Goal: Navigation & Orientation: Find specific page/section

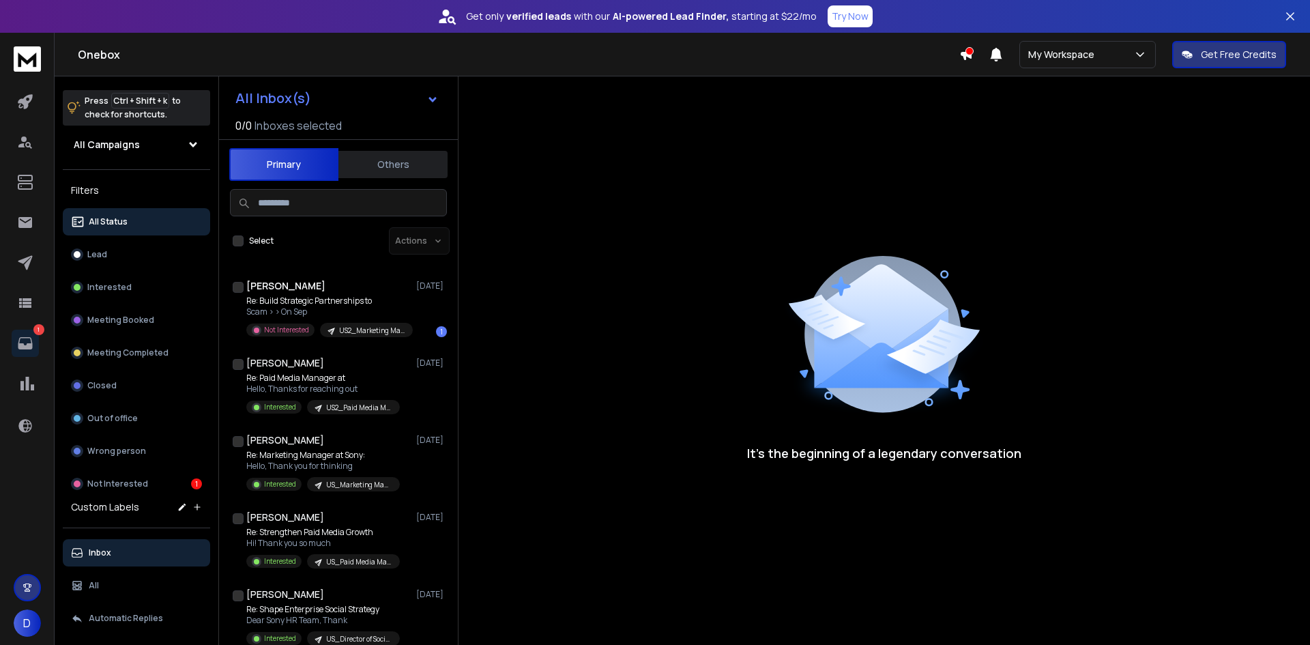
click at [555, 313] on div "It’s the beginning of a legendary conversation" at bounding box center [885, 350] width 852 height 548
click at [27, 259] on icon at bounding box center [25, 263] width 16 height 16
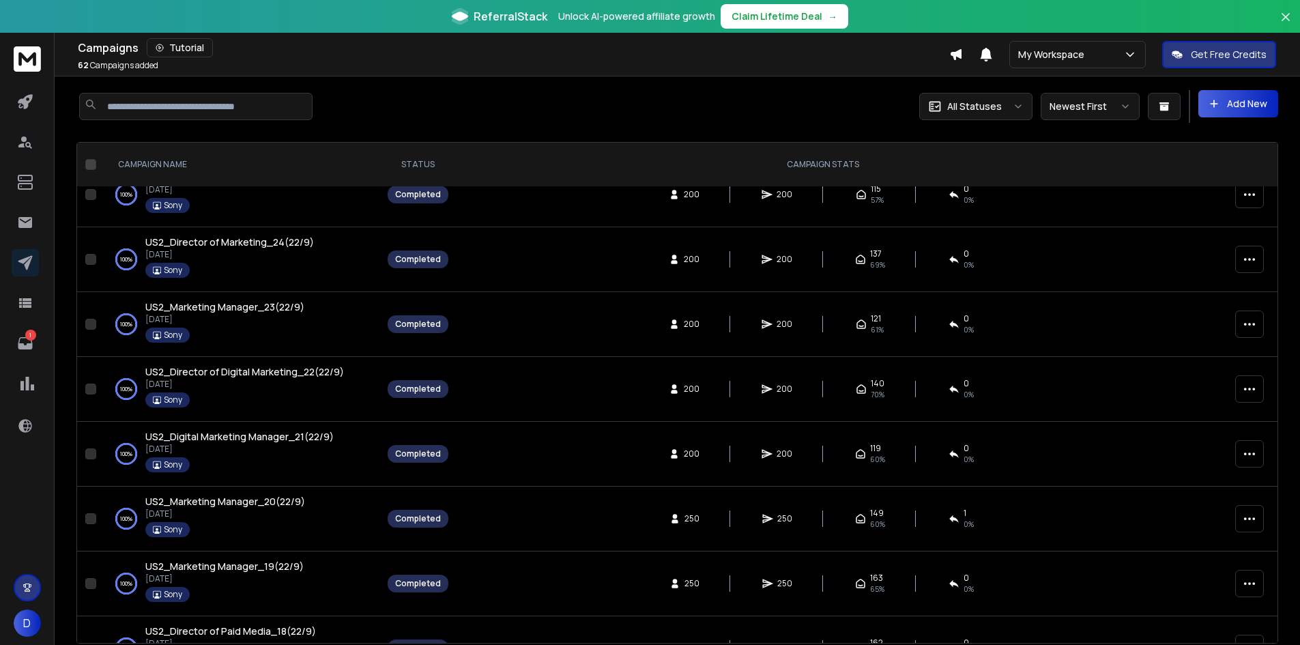
scroll to position [546, 0]
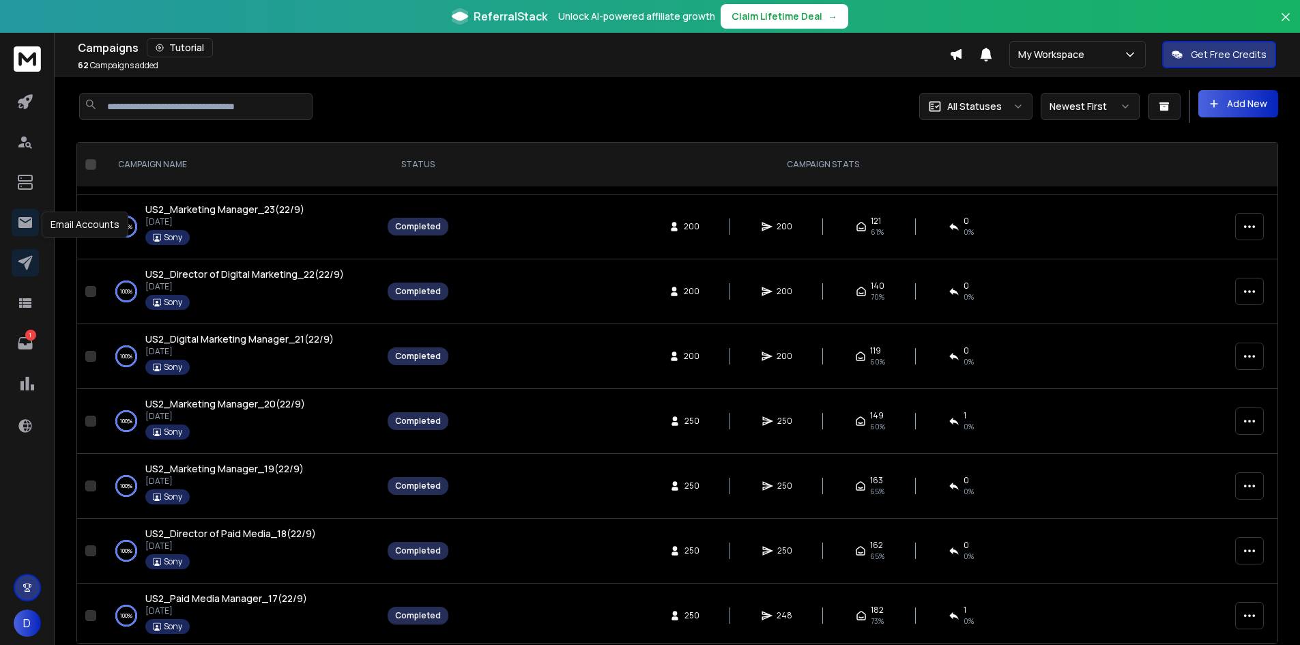
click at [19, 227] on icon at bounding box center [25, 222] width 14 height 11
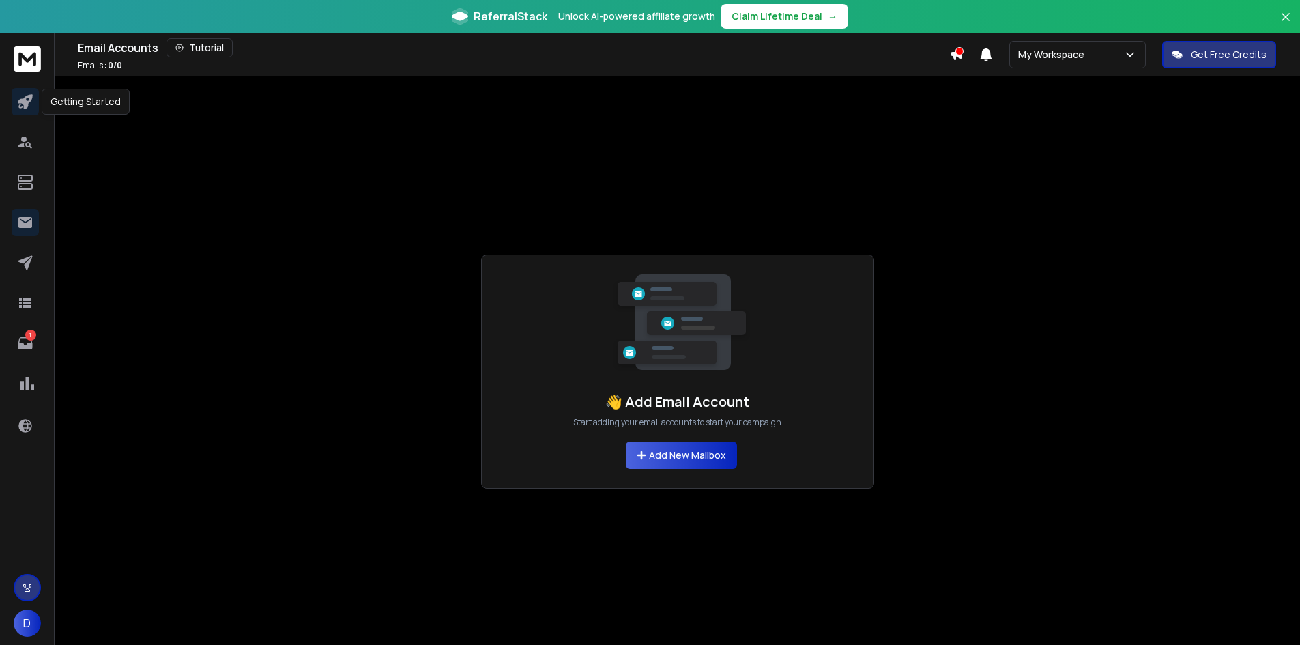
click at [26, 99] on icon at bounding box center [25, 101] width 16 height 16
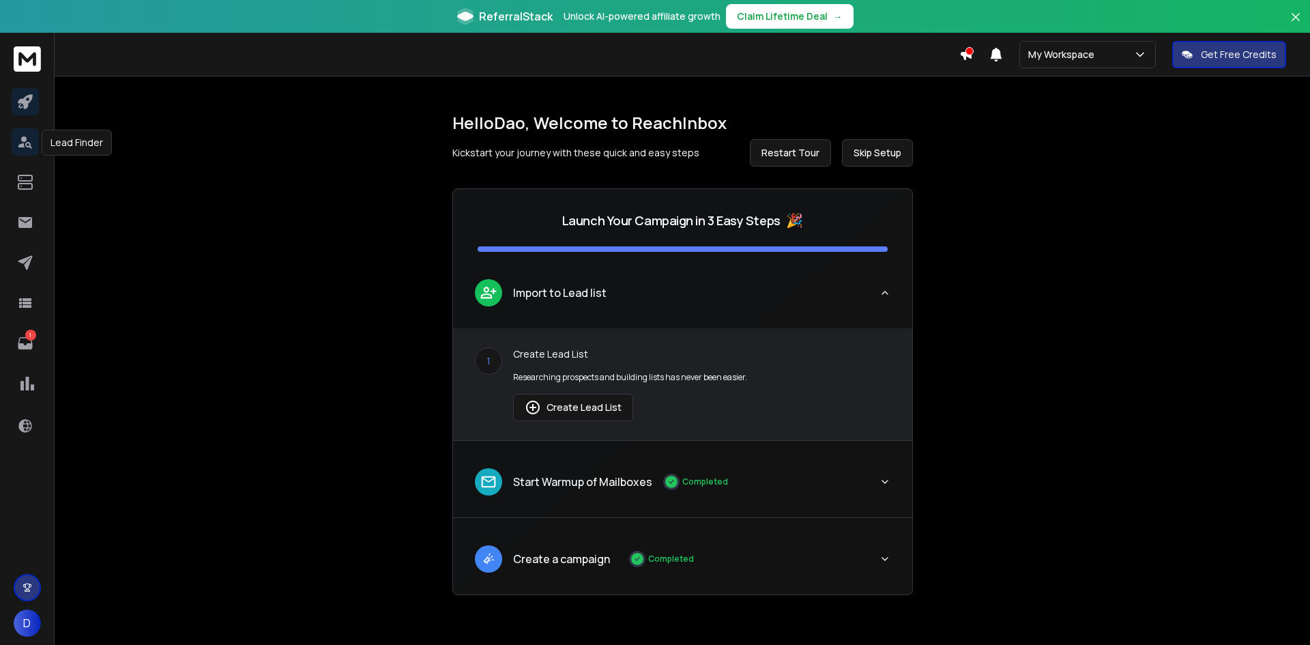
click at [23, 134] on icon at bounding box center [25, 142] width 16 height 16
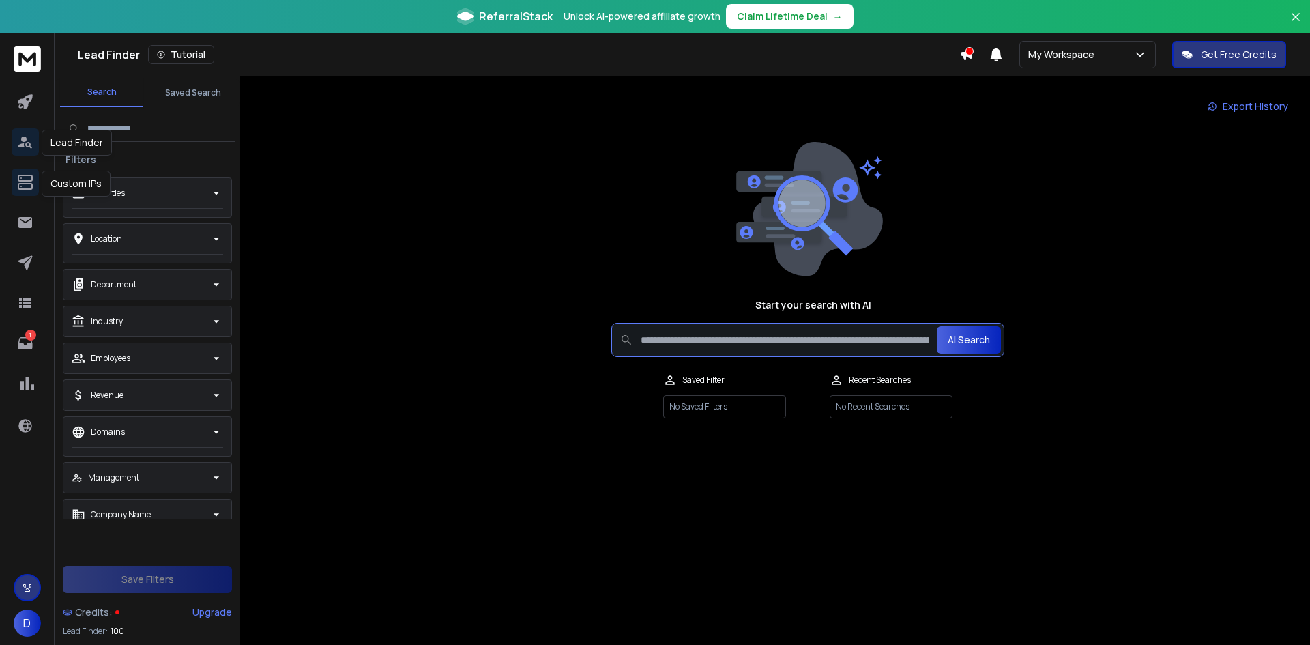
click at [22, 179] on icon at bounding box center [25, 182] width 16 height 16
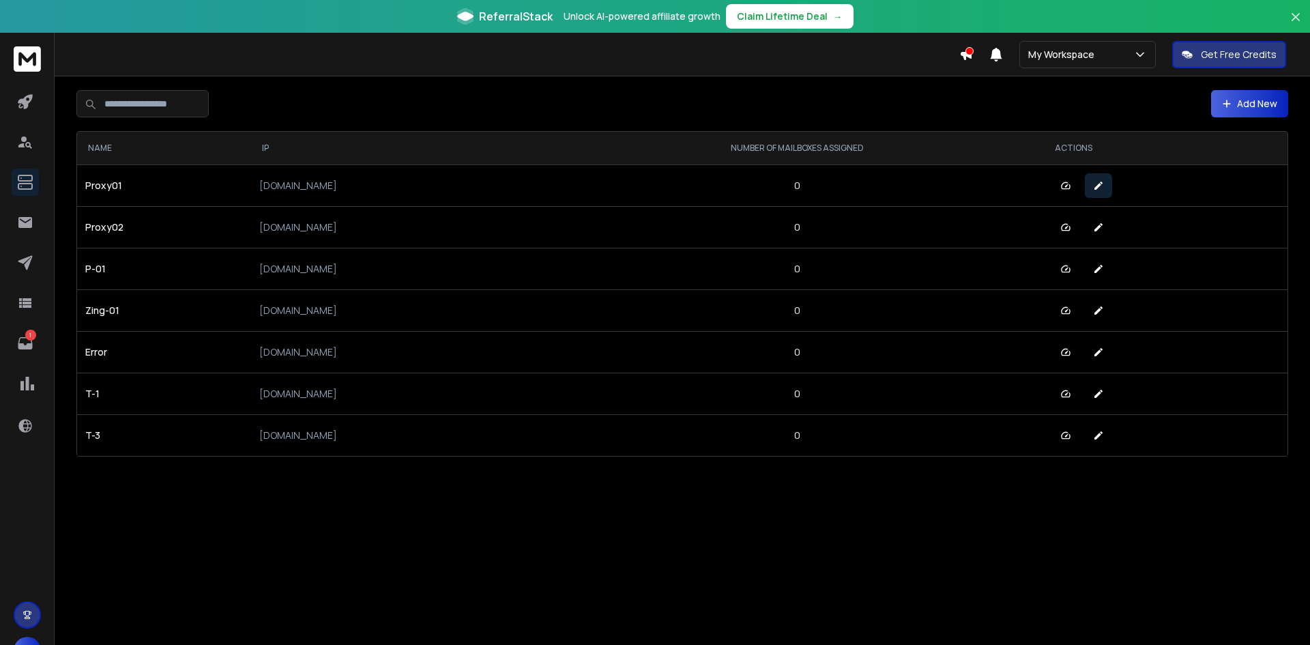
click at [1102, 186] on icon at bounding box center [1099, 185] width 8 height 8
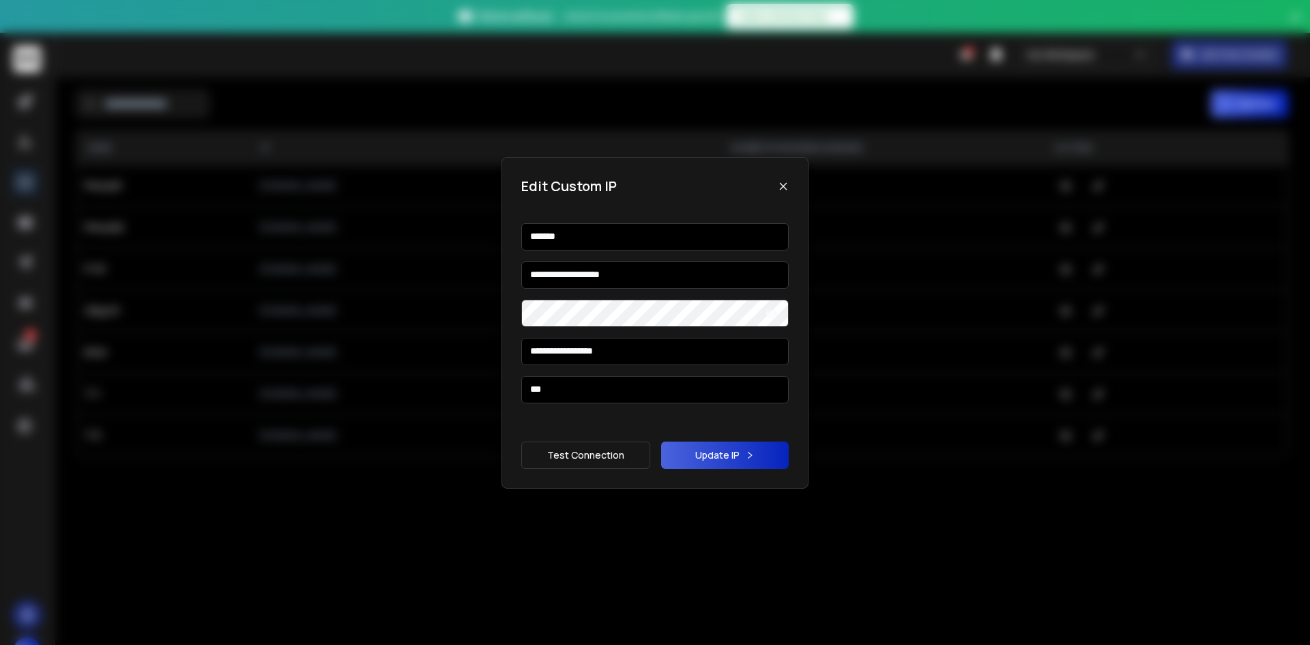
click at [785, 179] on div "Edit Custom IP" at bounding box center [655, 186] width 268 height 19
drag, startPoint x: 786, startPoint y: 197, endPoint x: 785, endPoint y: 188, distance: 8.3
click at [785, 197] on div "Edit Custom IP" at bounding box center [655, 200] width 268 height 46
click at [785, 187] on icon at bounding box center [784, 186] width 8 height 8
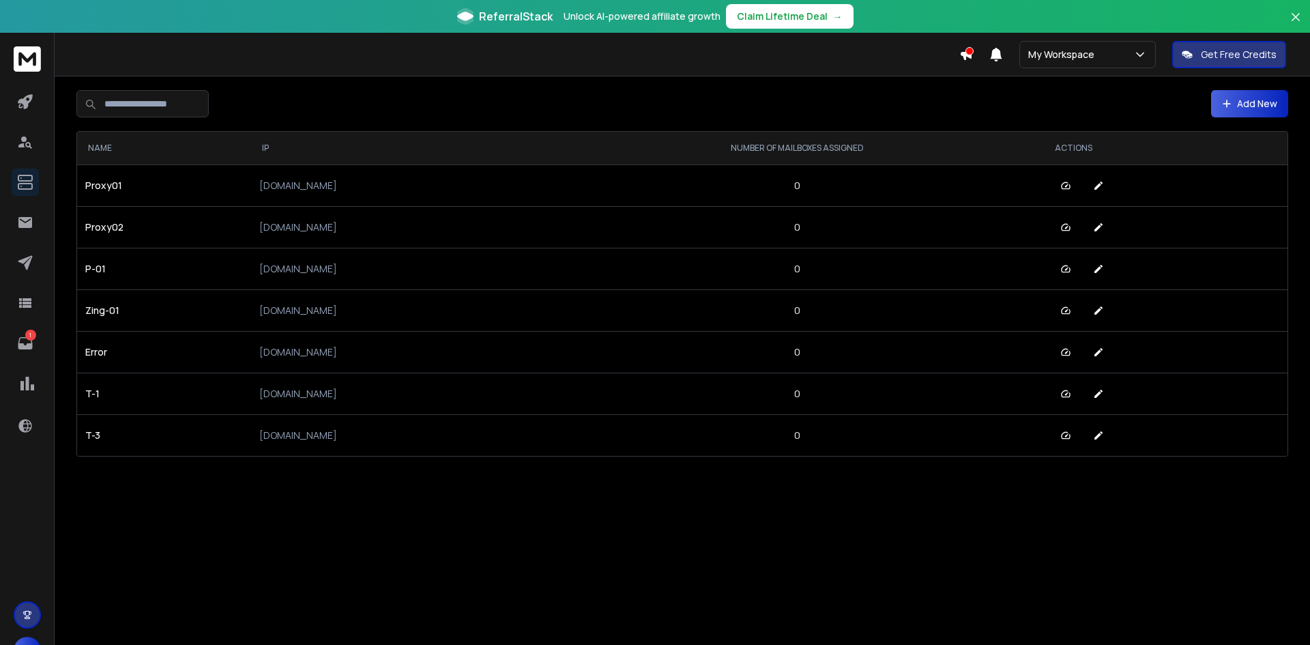
click at [426, 187] on td "gw.dataimpulse.com" at bounding box center [401, 185] width 300 height 42
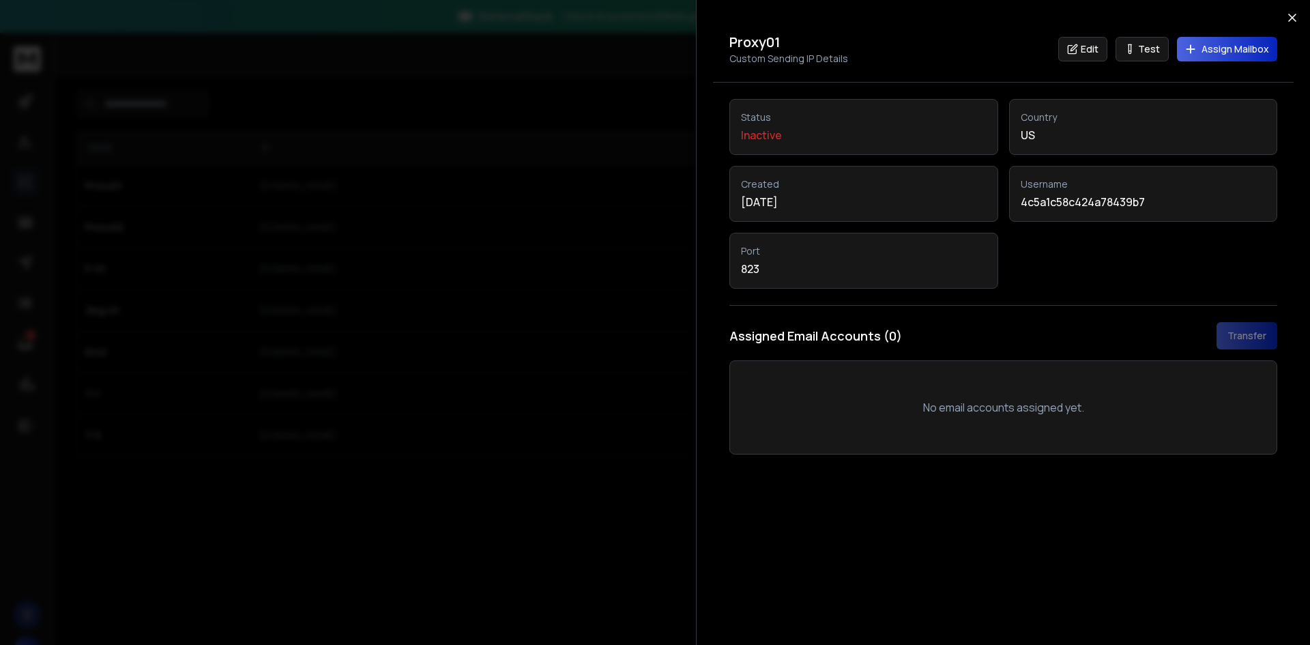
click at [1286, 20] on icon "button" at bounding box center [1293, 18] width 14 height 14
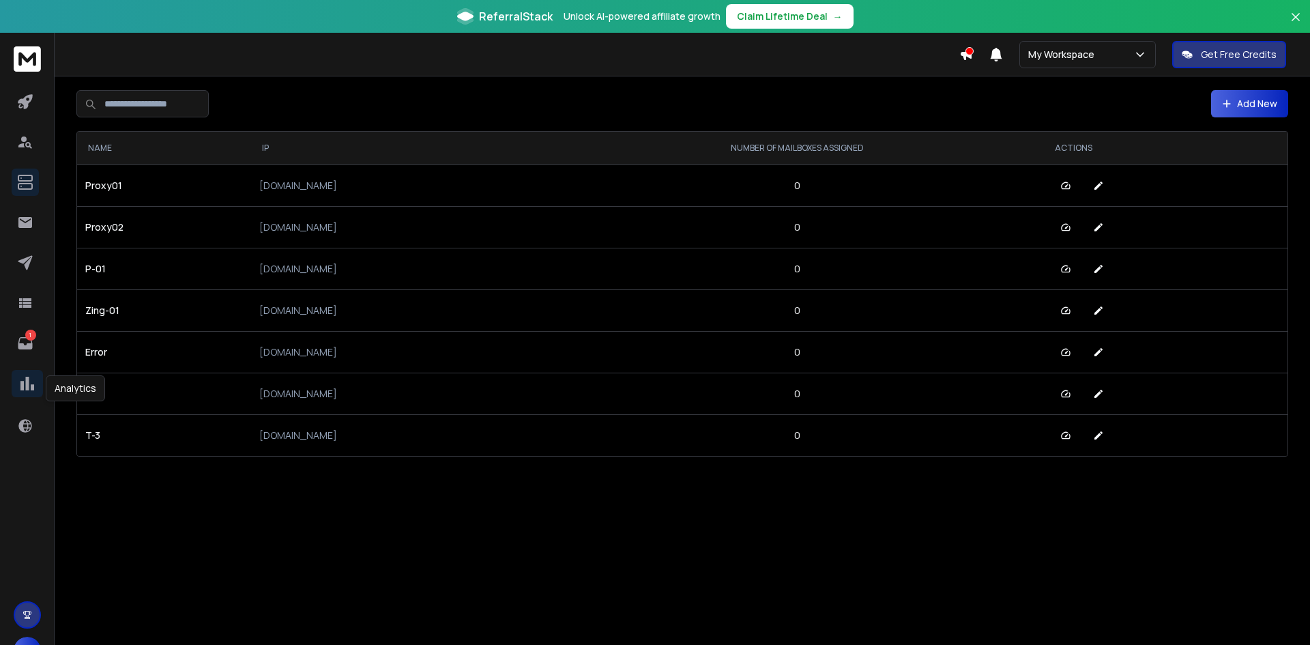
click at [27, 381] on icon at bounding box center [27, 383] width 20 height 20
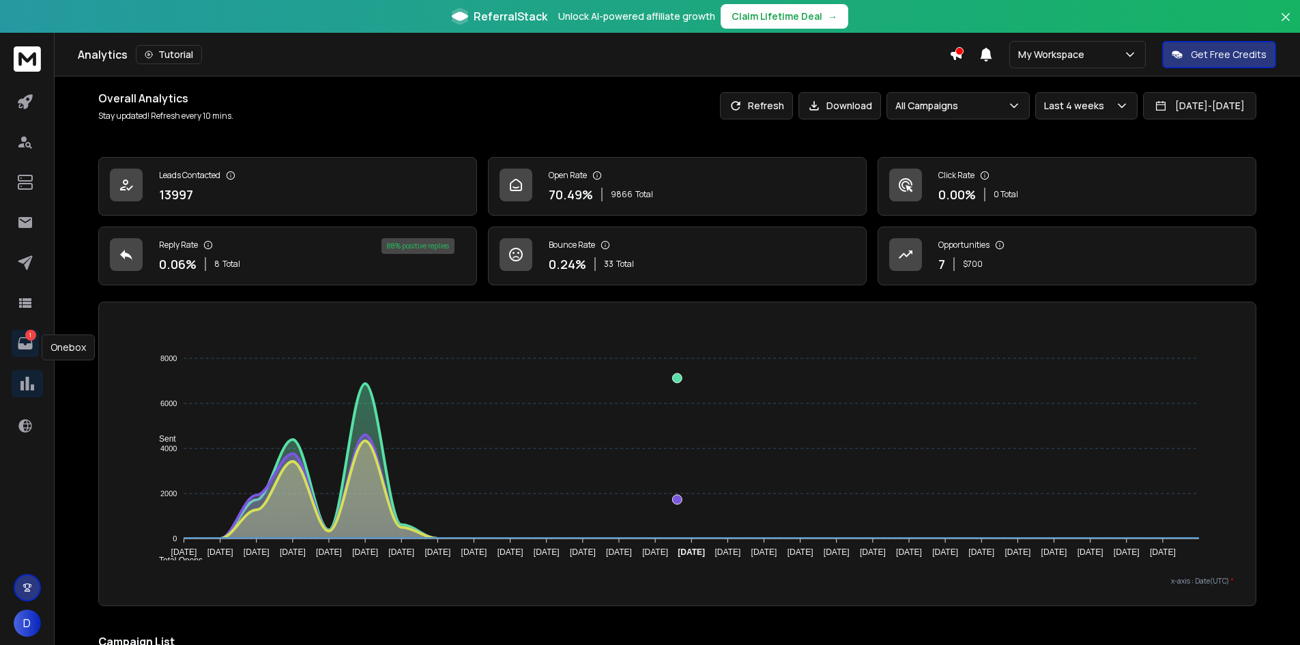
click at [25, 349] on icon at bounding box center [25, 343] width 14 height 12
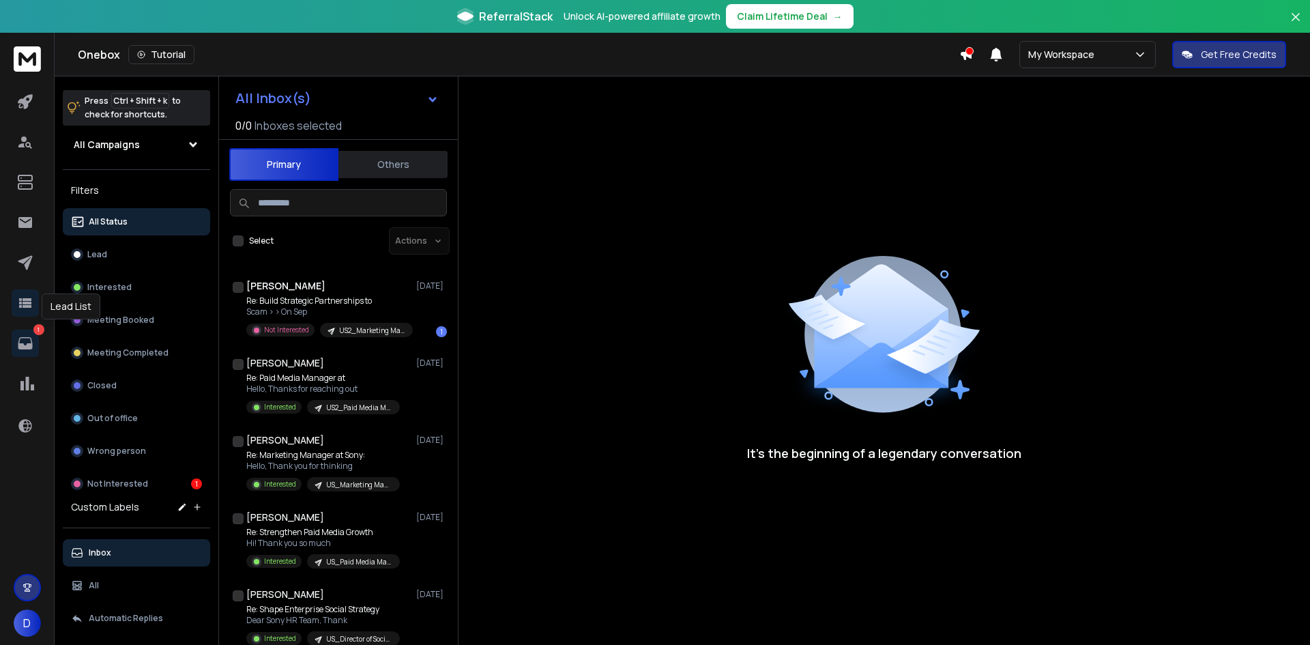
click at [20, 311] on icon at bounding box center [25, 303] width 16 height 16
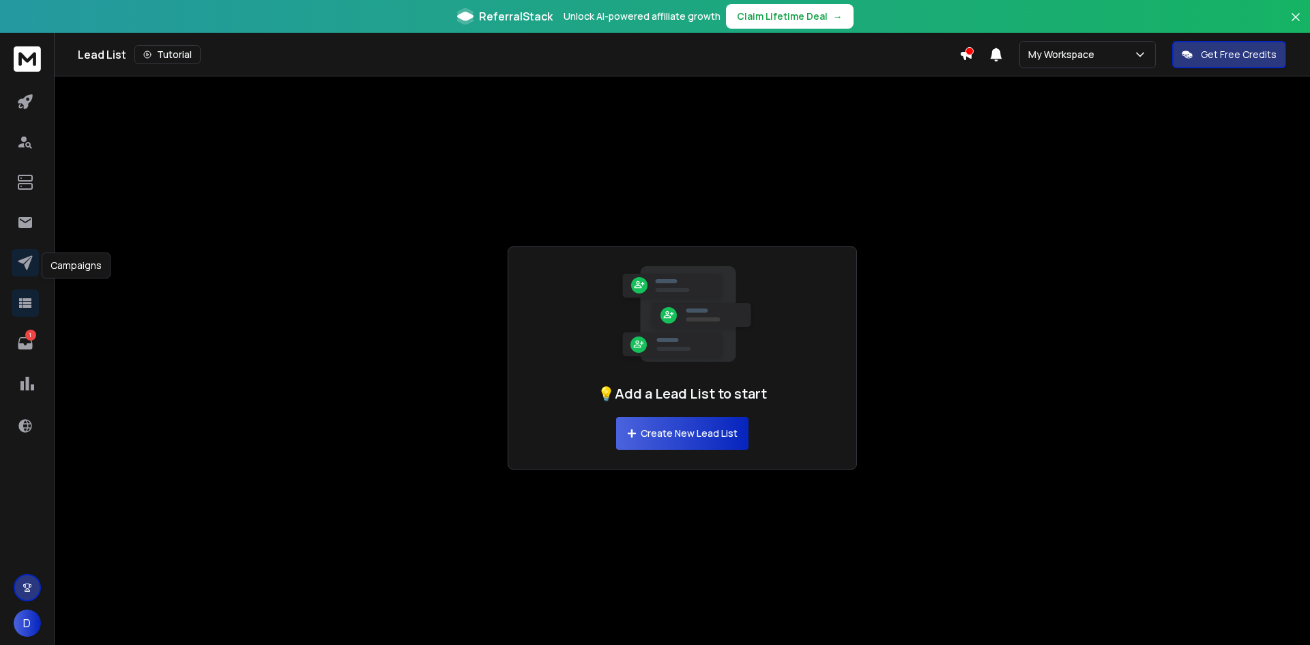
click at [23, 264] on icon at bounding box center [25, 263] width 14 height 14
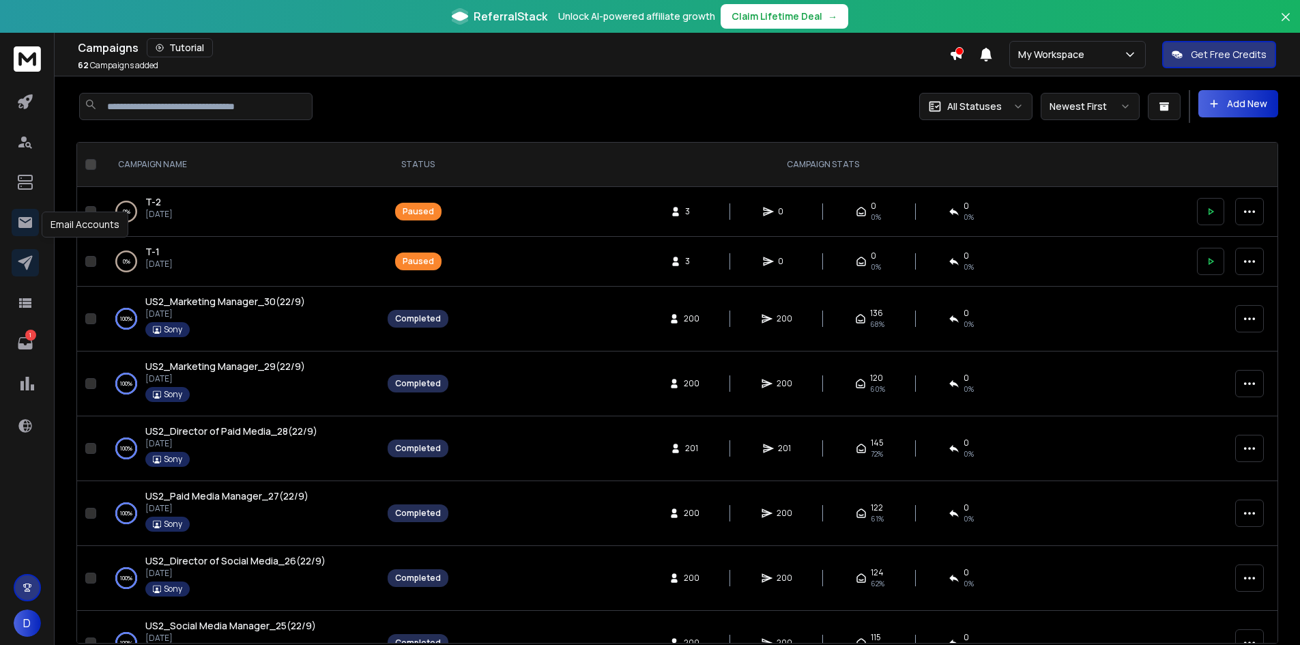
click at [25, 233] on link at bounding box center [25, 222] width 27 height 27
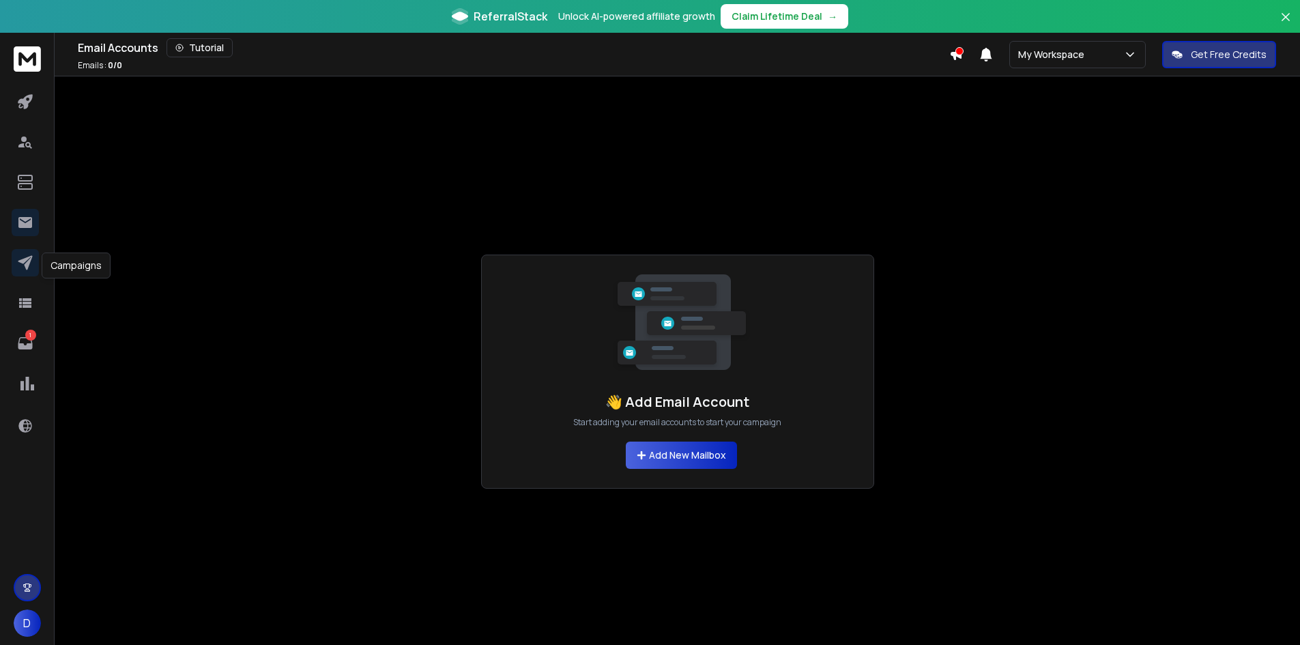
click at [26, 257] on link at bounding box center [25, 262] width 27 height 27
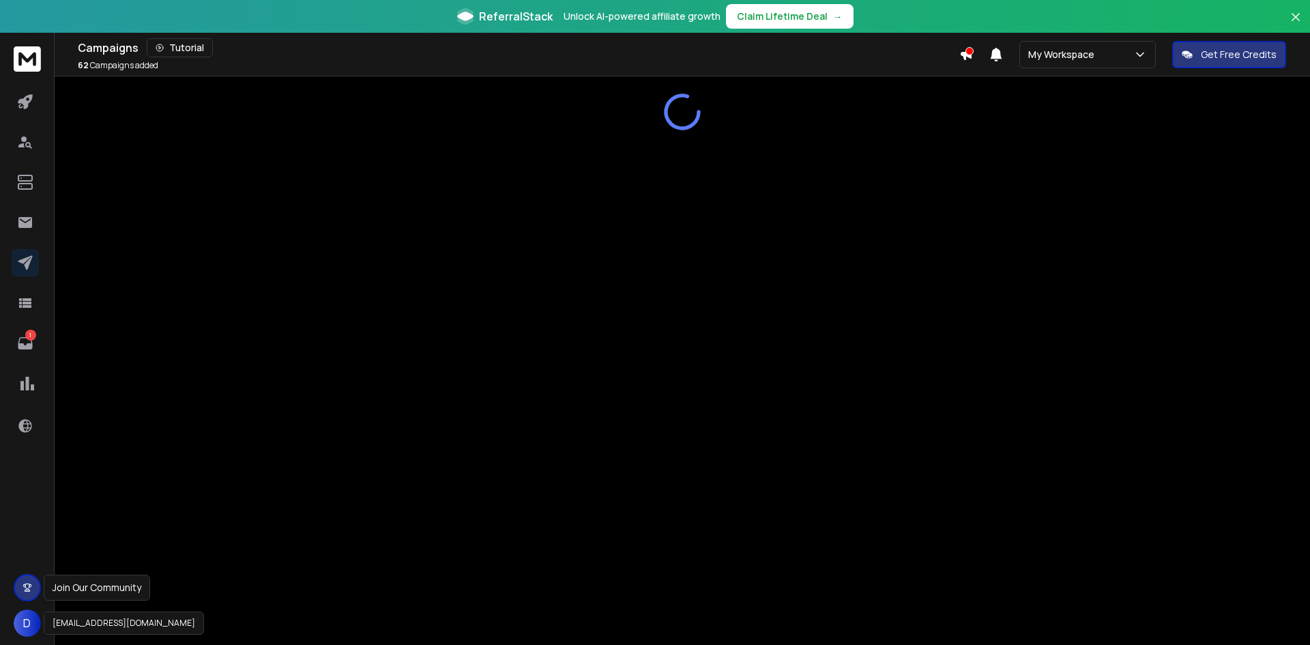
click at [31, 622] on span "D" at bounding box center [27, 622] width 27 height 27
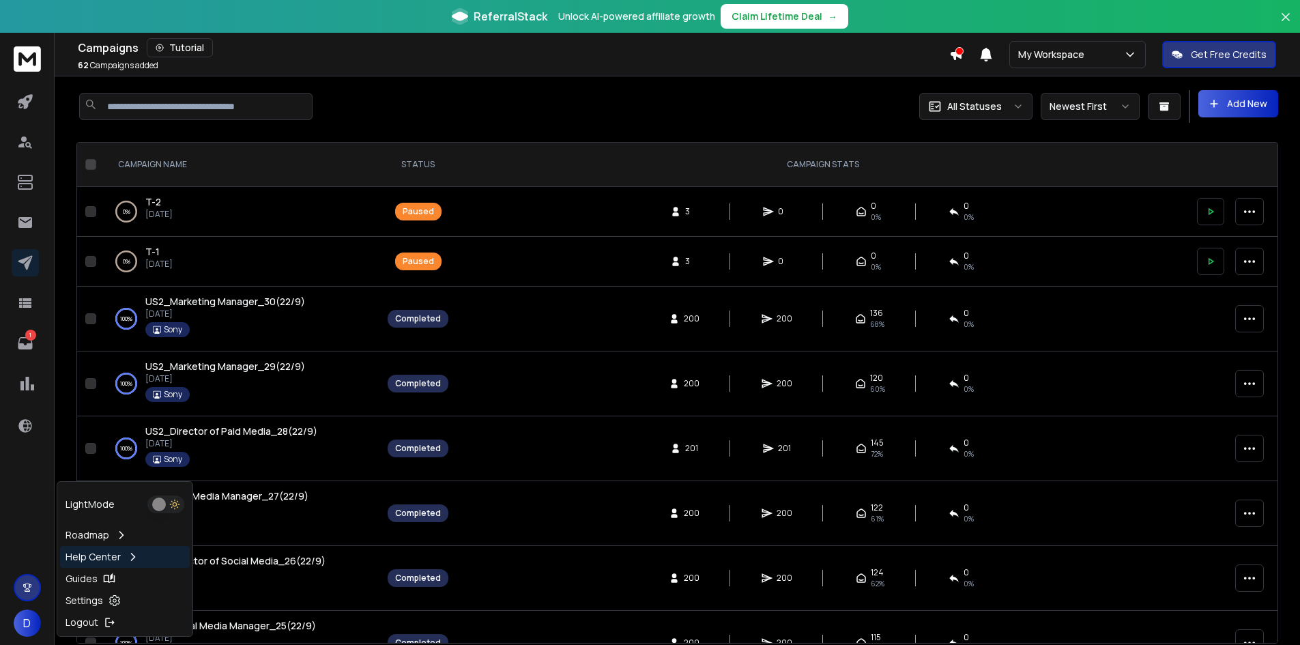
click at [478, 133] on div "Campaigns 62 Campaigns Added All Statuses Newest First Add New CAMPAIGN NAME ST…" at bounding box center [677, 412] width 1202 height 645
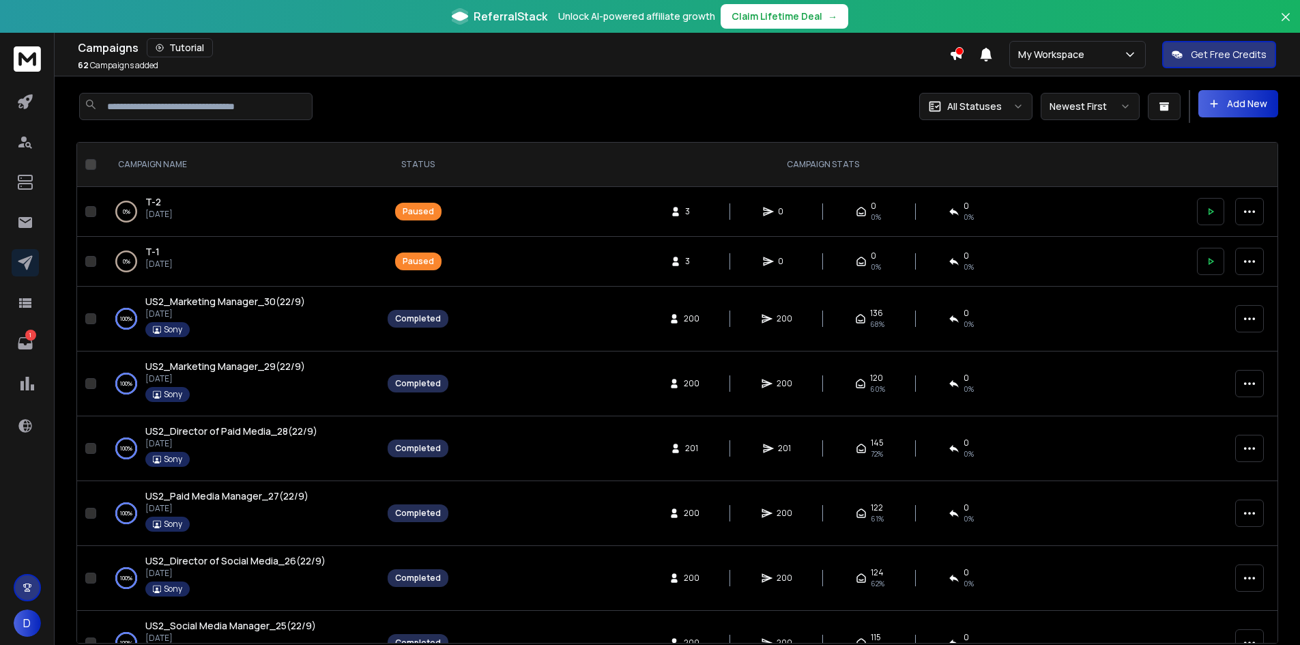
click at [411, 111] on div at bounding box center [376, 106] width 601 height 33
click at [24, 134] on link at bounding box center [25, 141] width 27 height 27
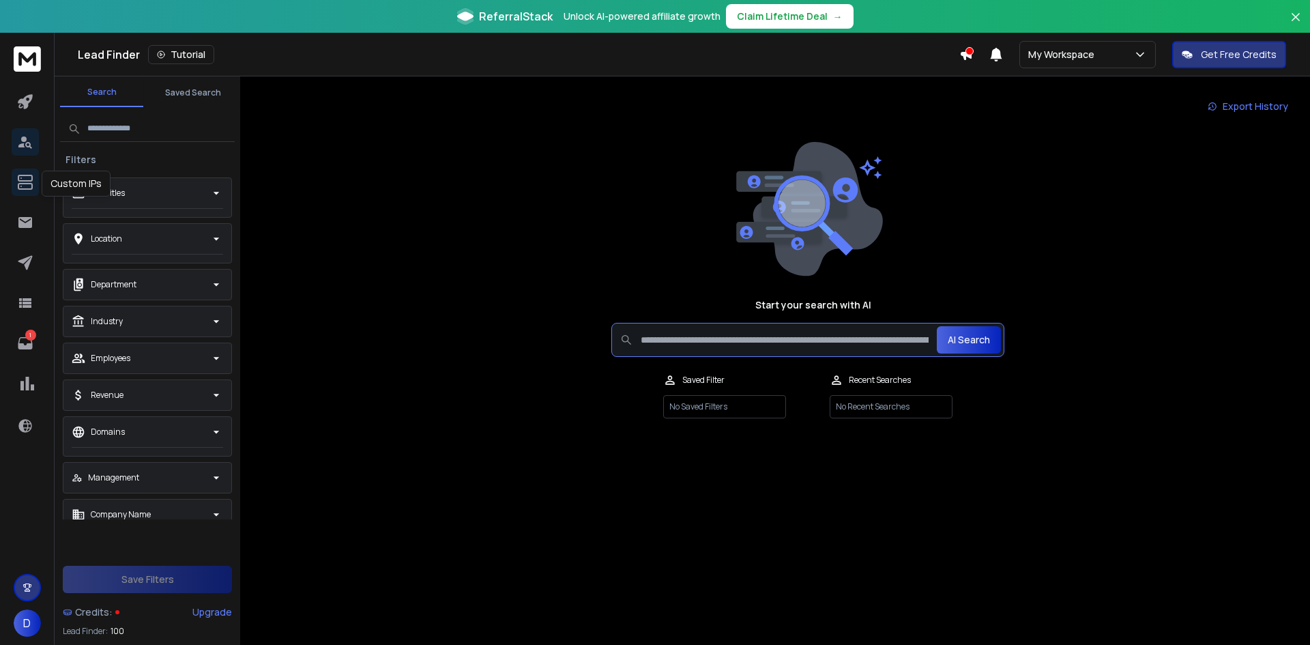
click at [24, 188] on icon at bounding box center [25, 182] width 16 height 16
